Goal: Task Accomplishment & Management: Use online tool/utility

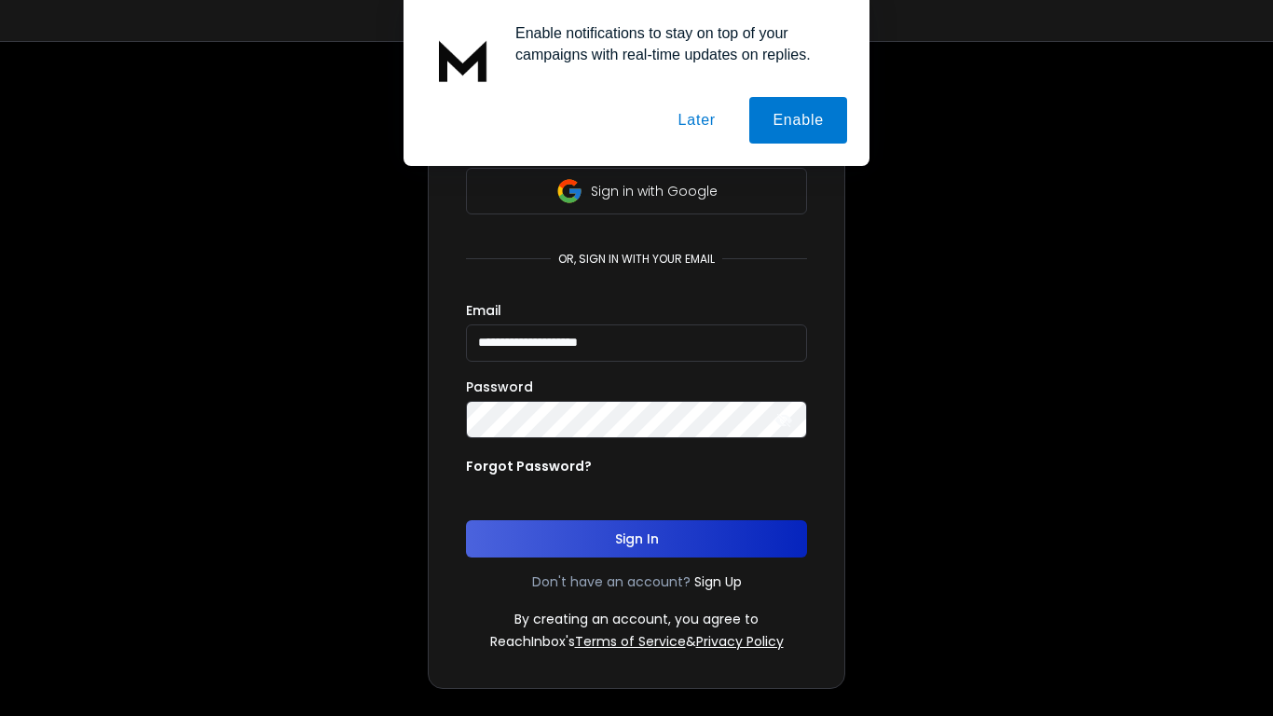
type input "**********"
click at [637, 538] on button "Sign In" at bounding box center [636, 538] width 341 height 37
